Goal: Task Accomplishment & Management: Manage account settings

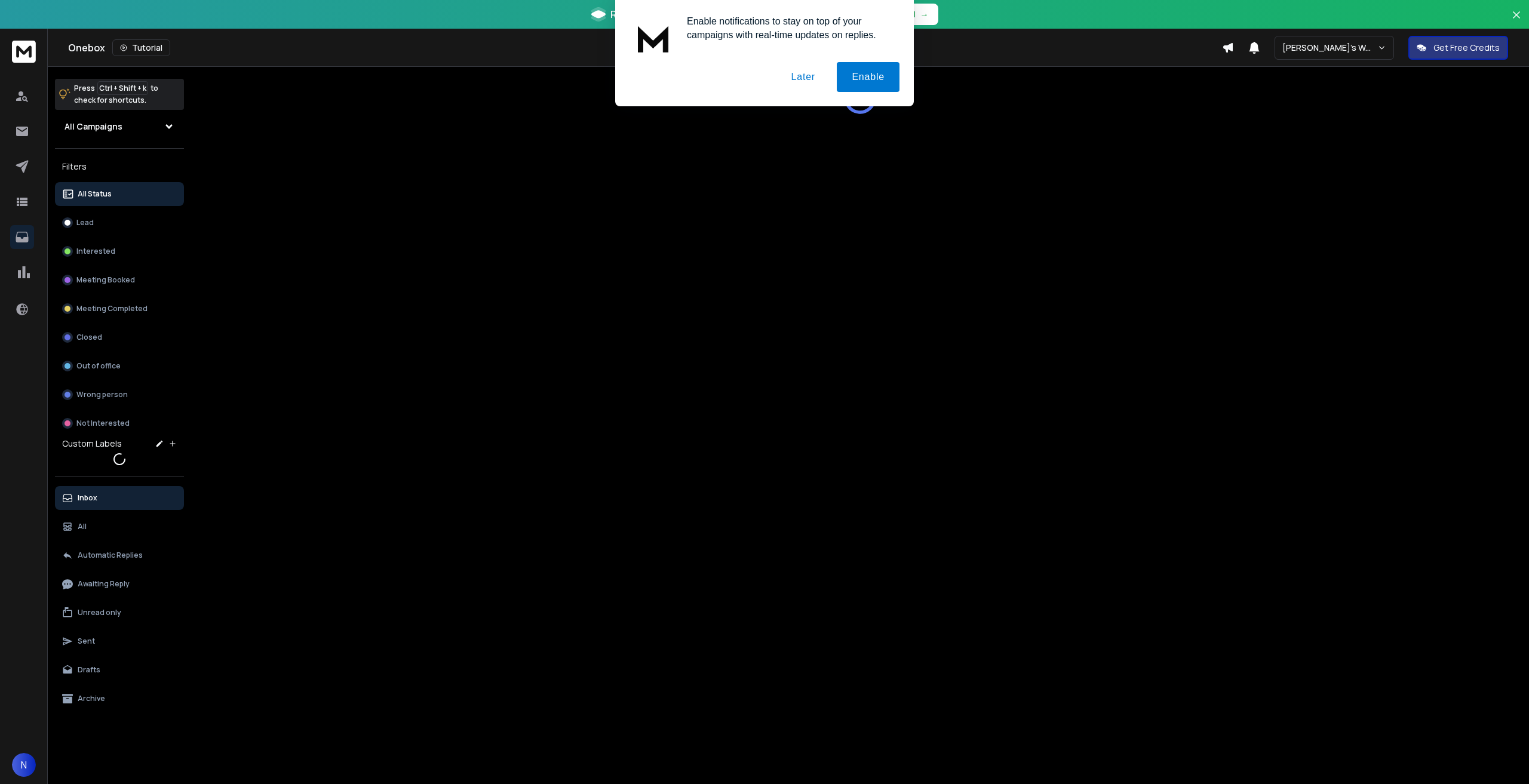
click at [799, 67] on button "Later" at bounding box center [802, 77] width 53 height 30
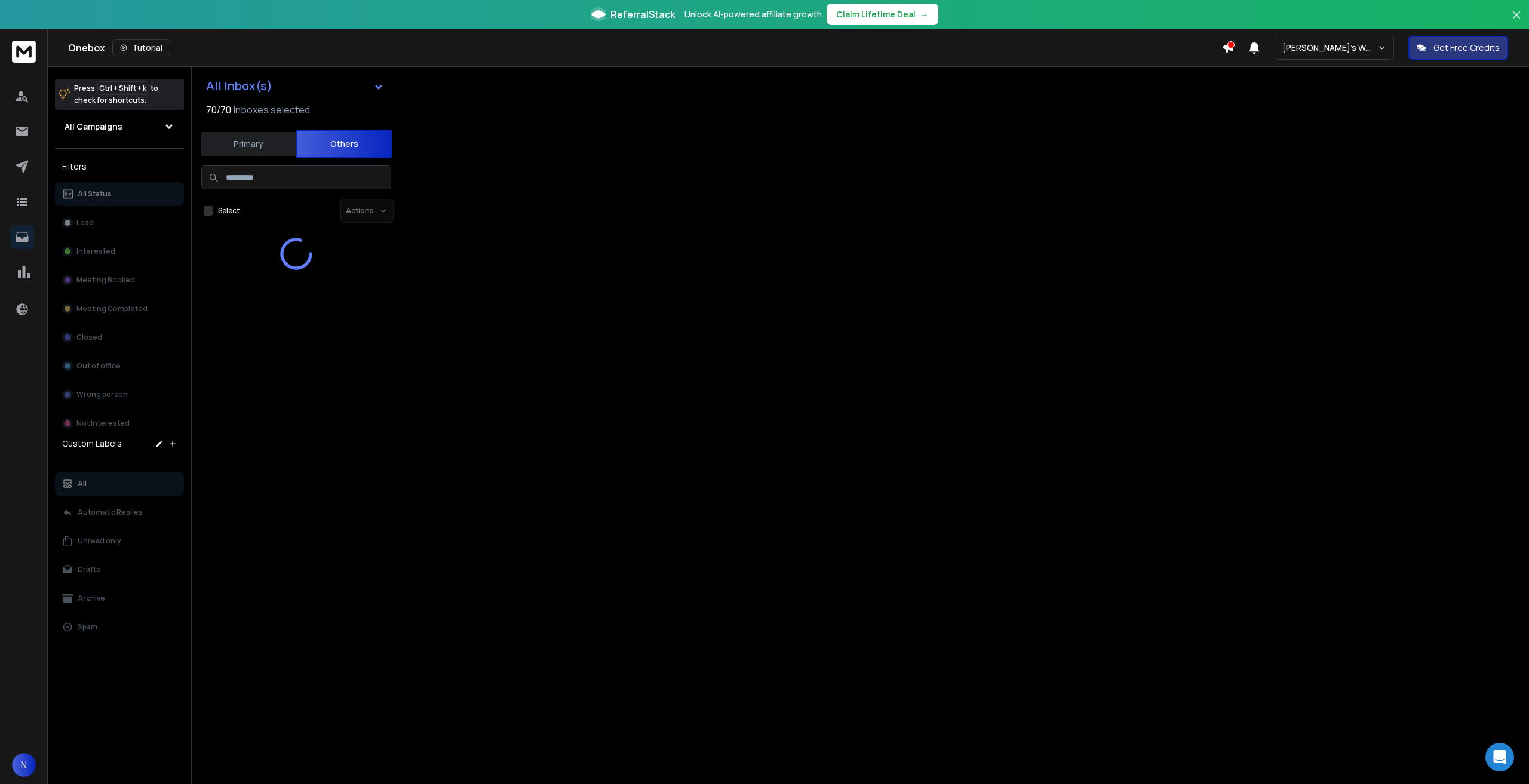
click at [351, 141] on button "Others" at bounding box center [344, 143] width 95 height 28
click at [227, 156] on button "Primary" at bounding box center [248, 143] width 95 height 28
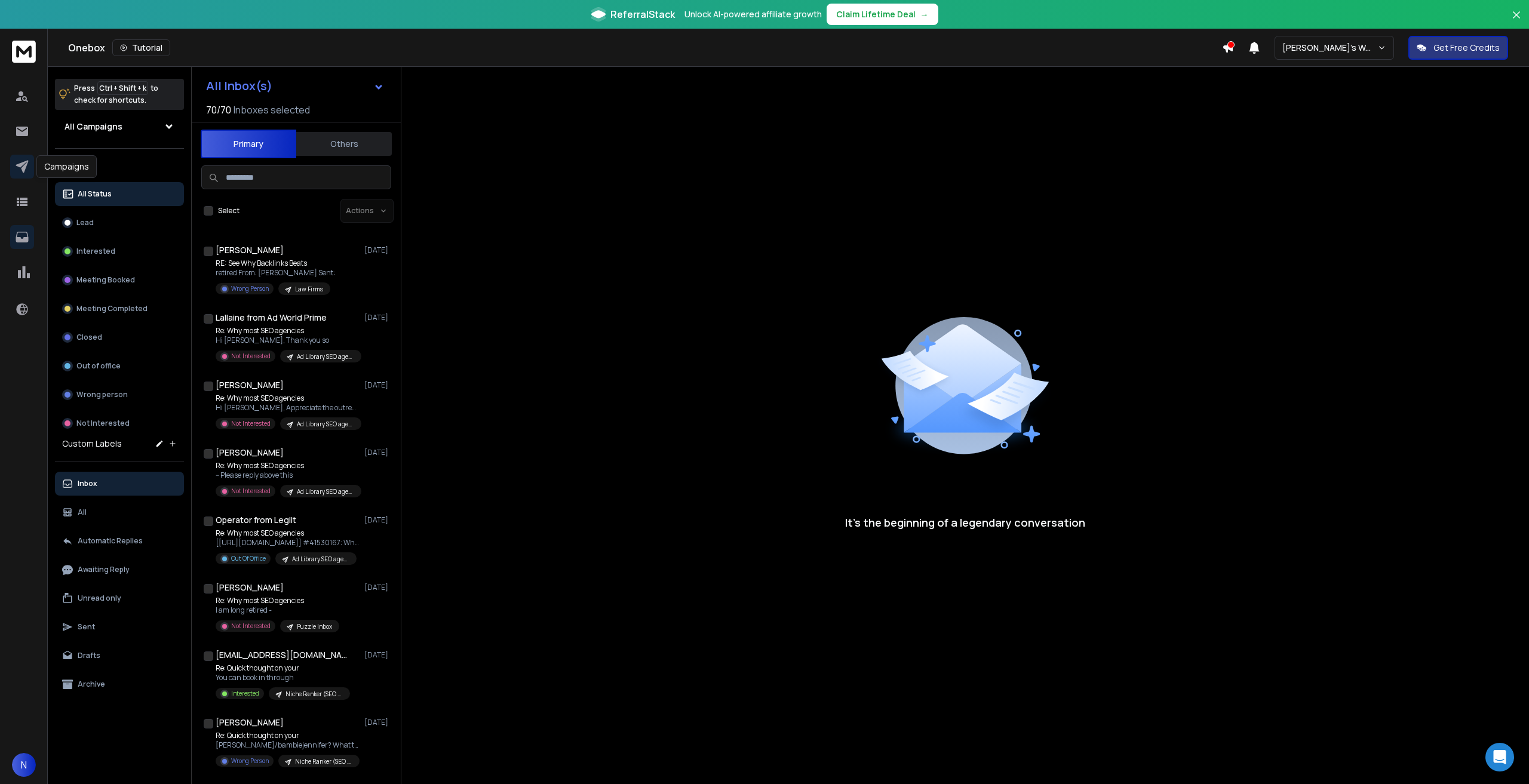
click at [16, 167] on icon at bounding box center [22, 166] width 15 height 15
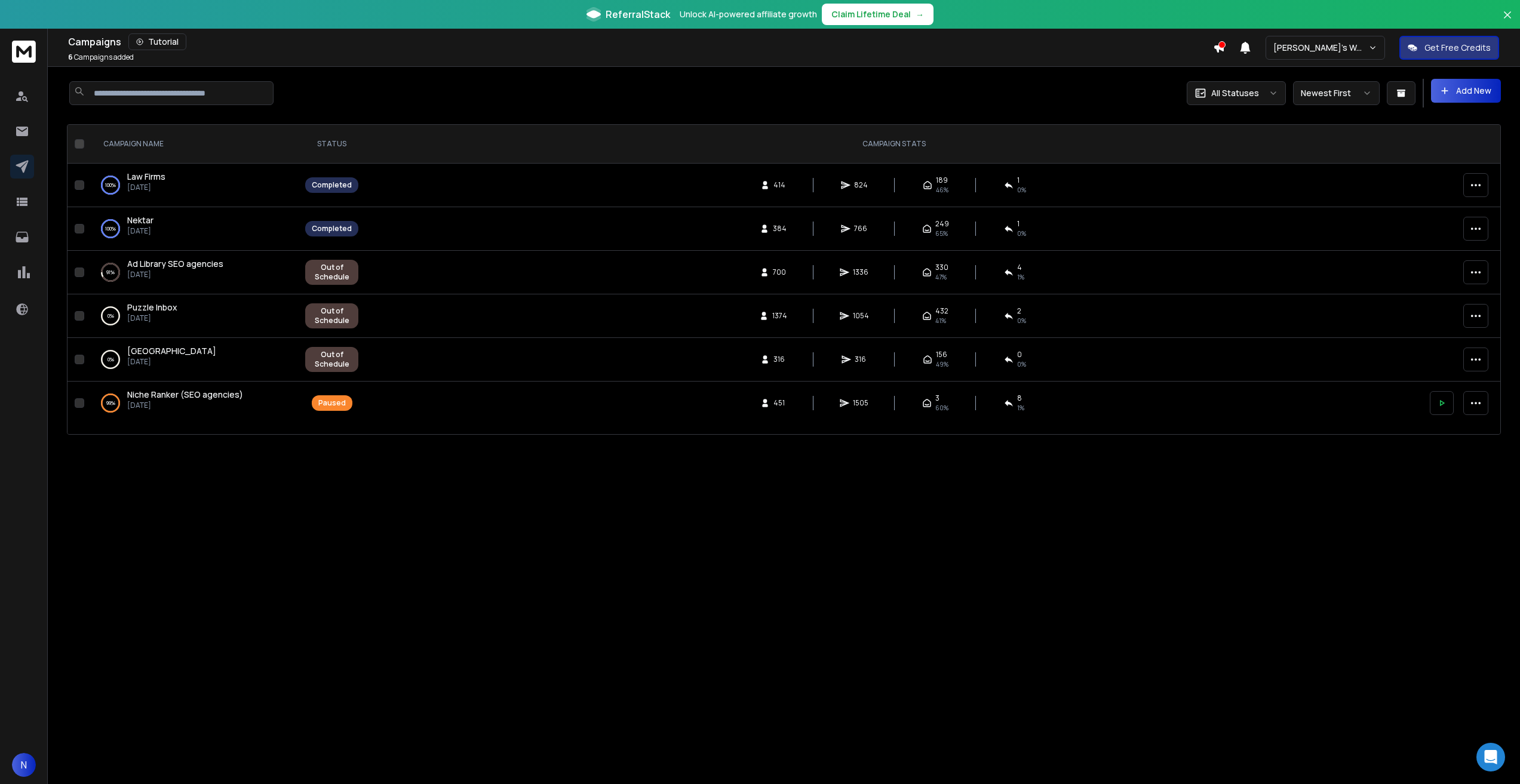
drag, startPoint x: 186, startPoint y: 270, endPoint x: 297, endPoint y: 496, distance: 251.8
click at [297, 495] on div "Campaigns 6 Campaigns Added All Statuses Newest First Add New CAMPAIGN NAME STA…" at bounding box center [783, 470] width 1433 height 784
click at [304, 506] on div "Campaigns 6 Campaigns Added All Statuses Newest First Add New CAMPAIGN NAME STA…" at bounding box center [783, 470] width 1433 height 784
click at [302, 506] on div "Campaigns 6 Campaigns Added All Statuses Newest First Add New CAMPAIGN NAME STA…" at bounding box center [783, 470] width 1433 height 784
click at [299, 501] on div "Campaigns 6 Campaigns Added All Statuses Newest First Add New CAMPAIGN NAME STA…" at bounding box center [783, 470] width 1433 height 784
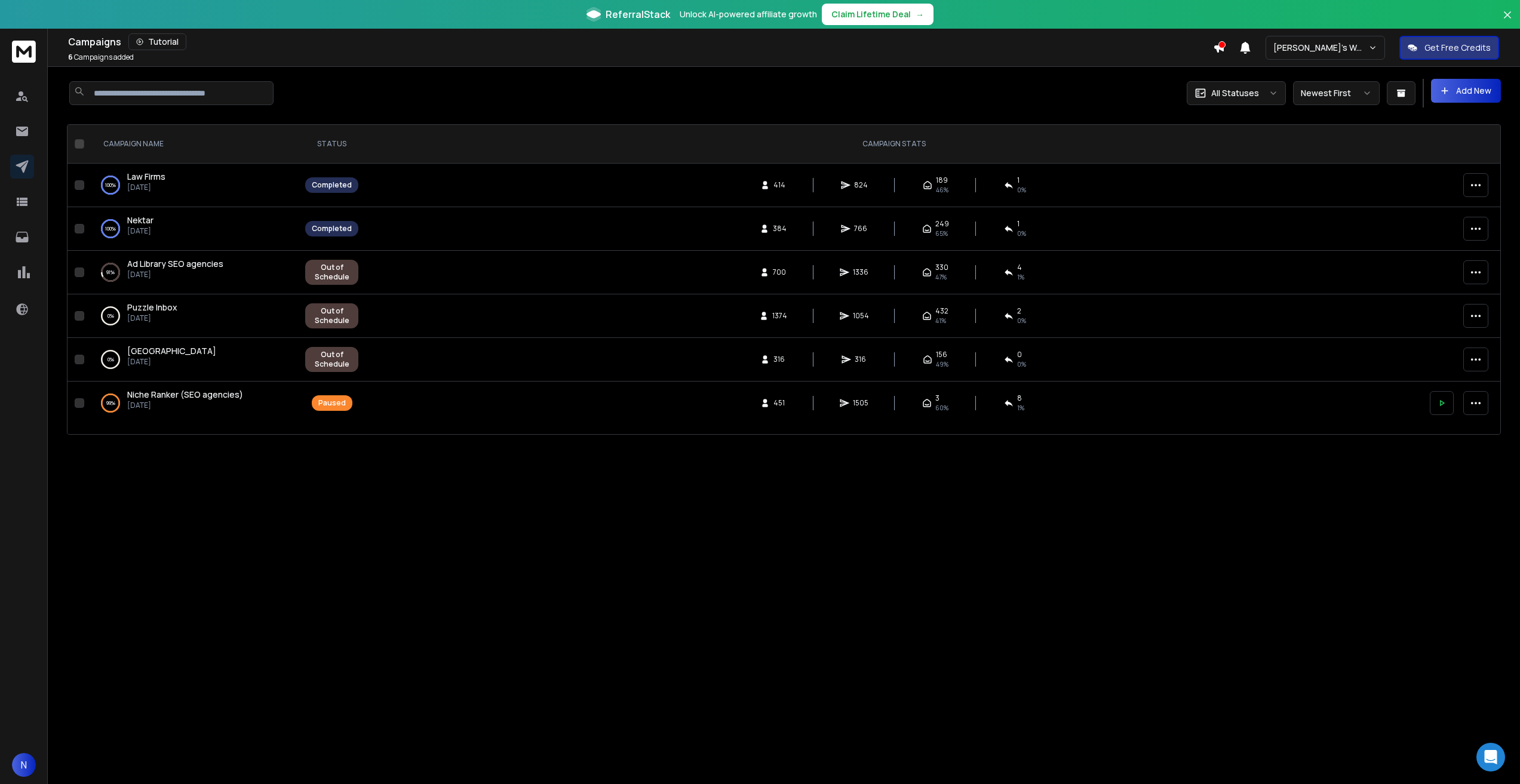
click at [293, 483] on div "Campaigns 6 Campaigns Added All Statuses Newest First Add New CAMPAIGN NAME STA…" at bounding box center [783, 470] width 1433 height 784
